Goal: Task Accomplishment & Management: Manage account settings

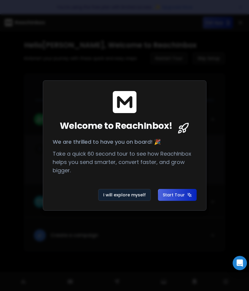
click at [131, 195] on button "I will explore myself" at bounding box center [124, 195] width 53 height 12
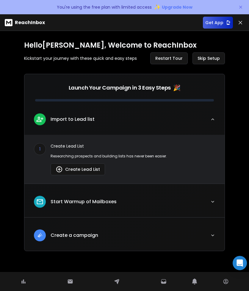
click at [241, 24] on icon at bounding box center [240, 22] width 5 height 5
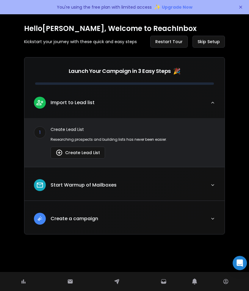
click at [240, 4] on button "Close notification" at bounding box center [241, 7] width 5 height 14
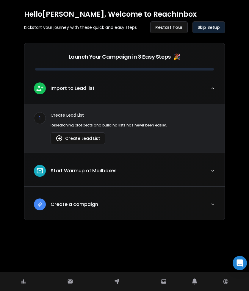
click at [207, 29] on span "Skip Setup" at bounding box center [209, 27] width 22 height 6
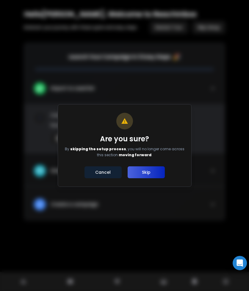
click at [150, 177] on button "Skip" at bounding box center [146, 173] width 37 height 12
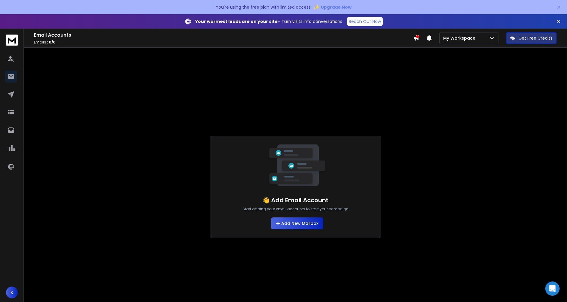
click at [245, 20] on icon at bounding box center [558, 21] width 5 height 5
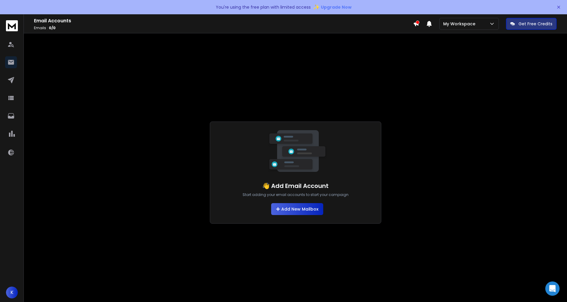
click at [245, 8] on icon "Close notification" at bounding box center [559, 7] width 5 height 5
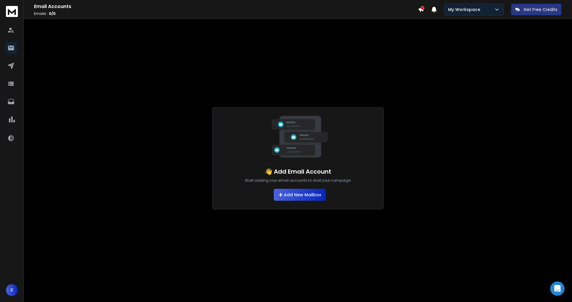
click at [245, 8] on p "My Workspace" at bounding box center [465, 10] width 35 height 6
click at [245, 7] on div "My Workspace" at bounding box center [474, 10] width 52 height 6
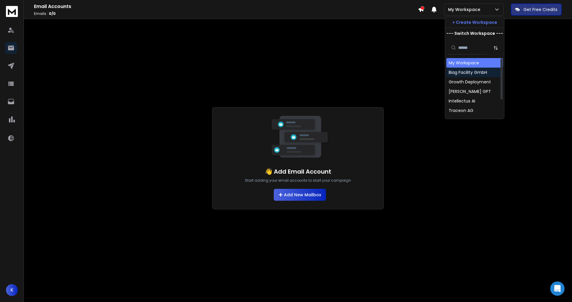
click at [245, 74] on div "Biag Facility GmbH" at bounding box center [468, 72] width 38 height 6
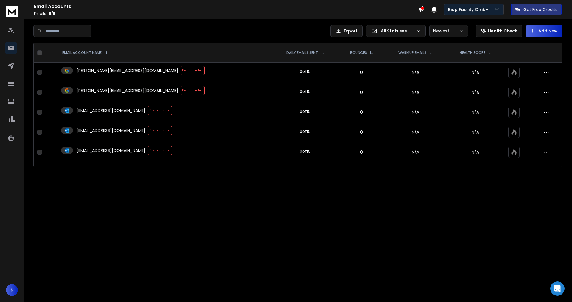
click at [488, 8] on p "Biag Facility GmbH" at bounding box center [469, 10] width 43 height 6
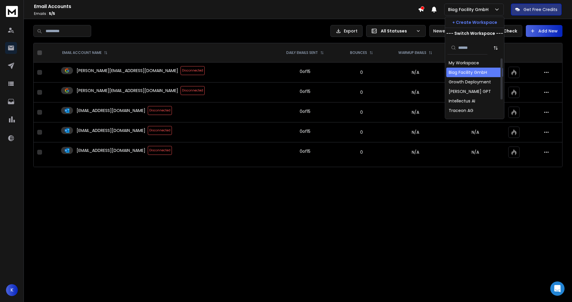
drag, startPoint x: 452, startPoint y: 72, endPoint x: 426, endPoint y: 211, distance: 140.6
click at [425, 215] on div "Get only verified leads with our AI-powered Lead Finder, starting at $22/mo Try…" at bounding box center [286, 151] width 572 height 302
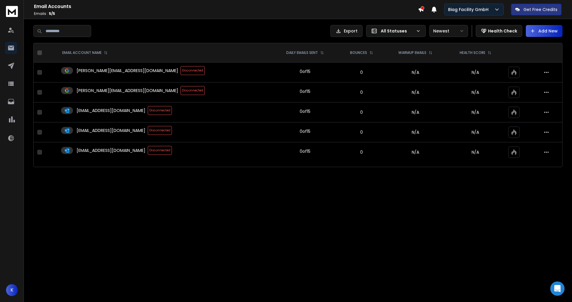
click at [485, 10] on p "Biag Facility GmbH" at bounding box center [469, 10] width 43 height 6
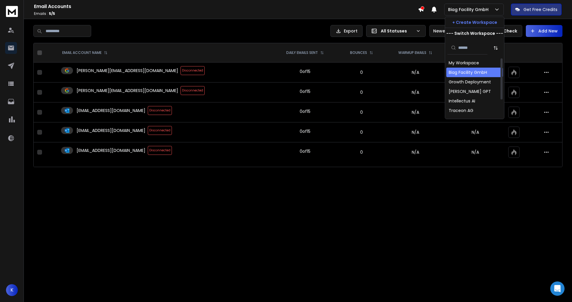
drag, startPoint x: 495, startPoint y: 71, endPoint x: 449, endPoint y: 73, distance: 46.3
click at [449, 73] on div "Biag Facility GmbH" at bounding box center [474, 73] width 57 height 10
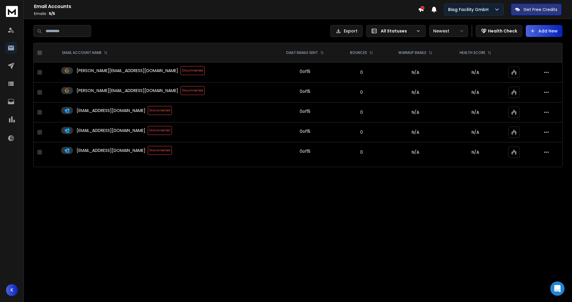
click at [500, 10] on icon "button" at bounding box center [497, 10] width 6 height 6
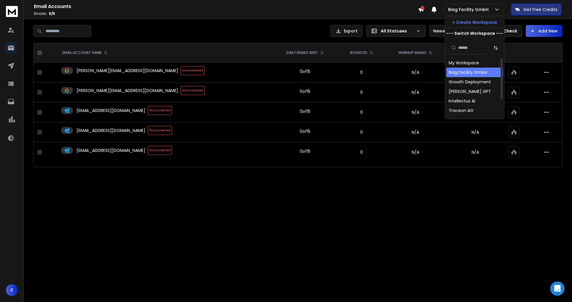
click at [470, 70] on div "Biag Facility GmbH" at bounding box center [468, 72] width 38 height 6
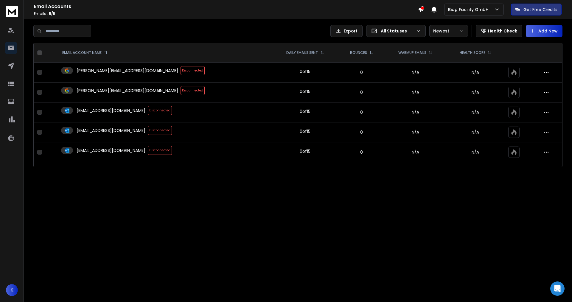
drag, startPoint x: 366, startPoint y: 8, endPoint x: 378, endPoint y: 9, distance: 11.6
click at [366, 8] on h1 "Email Accounts" at bounding box center [226, 6] width 384 height 7
click at [484, 12] on p "Biag Facility GmbH" at bounding box center [469, 10] width 43 height 6
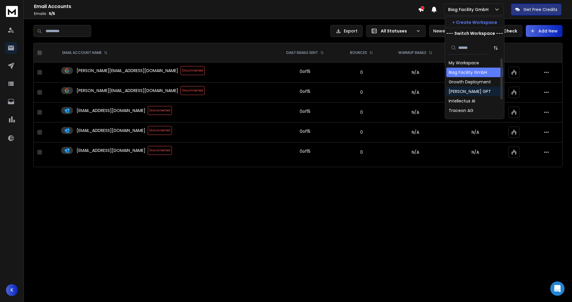
click at [467, 90] on div "[PERSON_NAME] GPT" at bounding box center [470, 91] width 42 height 6
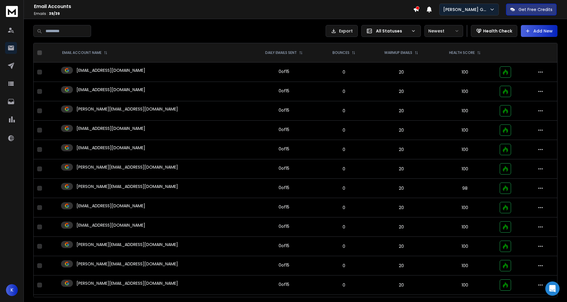
click at [483, 7] on div "[PERSON_NAME] GPT" at bounding box center [470, 10] width 52 height 6
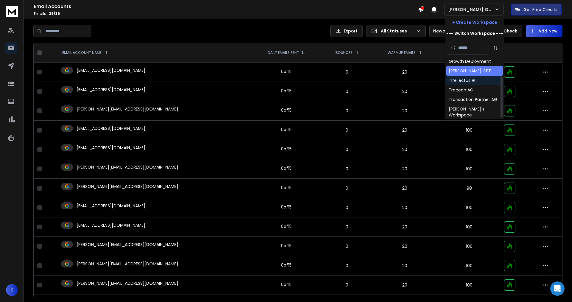
scroll to position [26, 0]
